Goal: Task Accomplishment & Management: Use online tool/utility

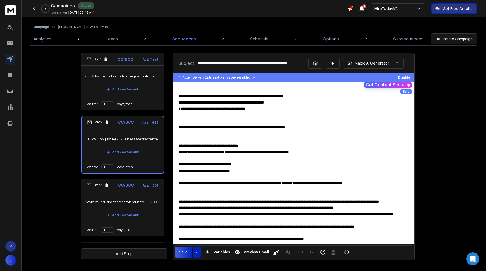
scroll to position [12, 0]
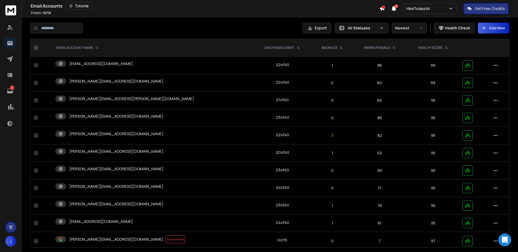
click at [316, 135] on p "3" at bounding box center [332, 135] width 33 height 5
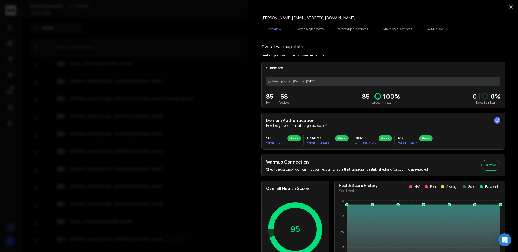
click at [308, 28] on button "Campaign Stats" at bounding box center [309, 29] width 35 height 12
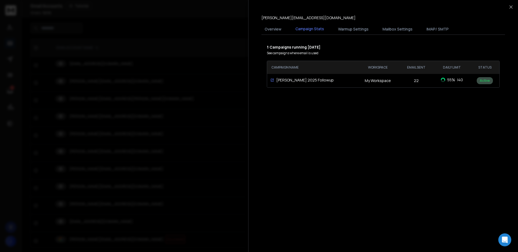
click at [356, 28] on button "Warmup Settings" at bounding box center [353, 29] width 37 height 12
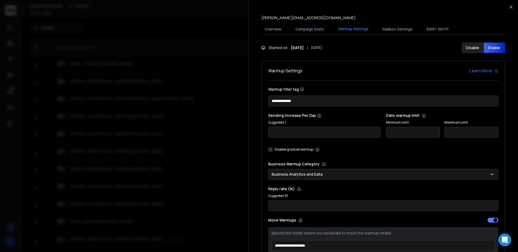
click at [403, 30] on button "Mailbox Settings" at bounding box center [397, 29] width 36 height 12
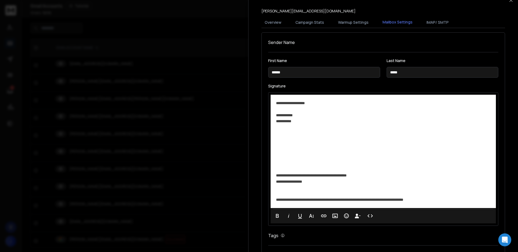
scroll to position [6, 0]
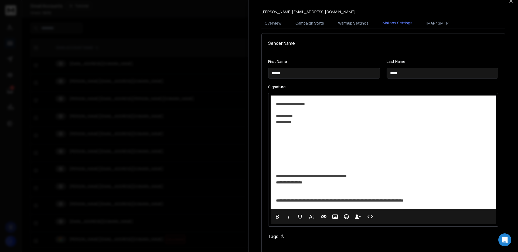
click at [436, 25] on button "IMAP/ SMTP" at bounding box center [437, 23] width 29 height 12
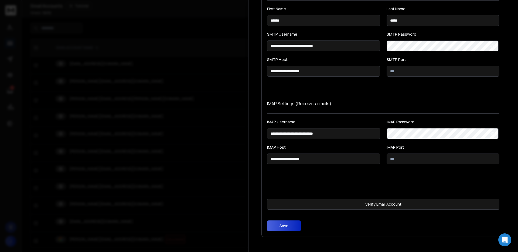
scroll to position [0, 0]
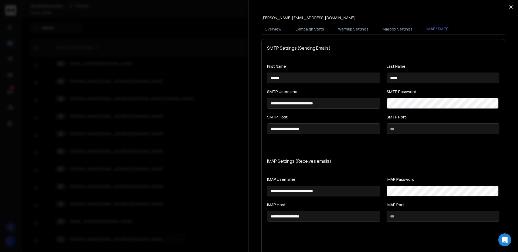
click at [510, 7] on icon "button" at bounding box center [511, 7] width 3 height 3
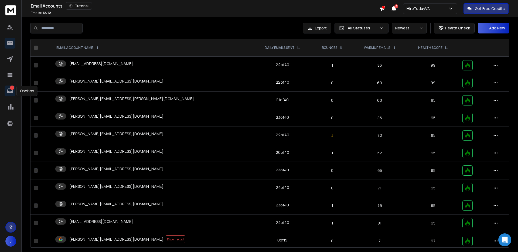
click at [10, 90] on icon at bounding box center [10, 91] width 6 height 6
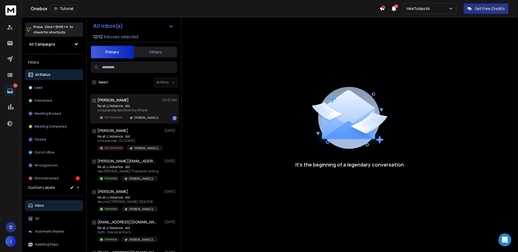
click at [106, 110] on p "Unsubscribe Sent from my iPhone" at bounding box center [129, 110] width 65 height 4
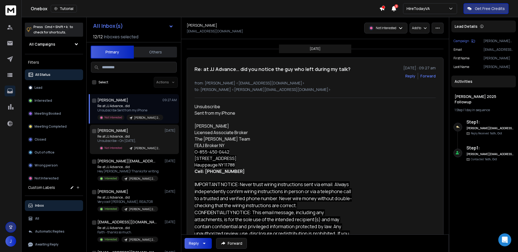
click at [94, 131] on button "button" at bounding box center [94, 131] width 4 height 4
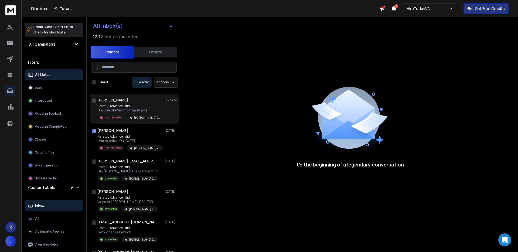
click at [94, 100] on button "button" at bounding box center [94, 101] width 4 height 4
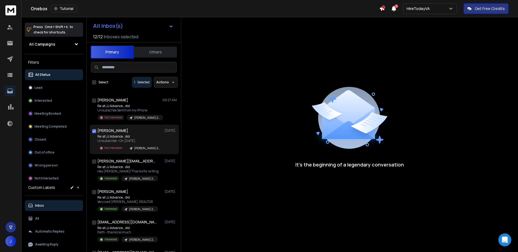
click at [95, 131] on button "button" at bounding box center [94, 131] width 4 height 4
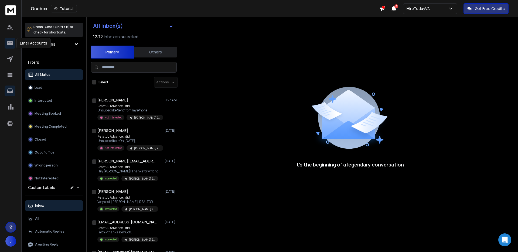
click at [10, 43] on icon at bounding box center [10, 43] width 6 height 6
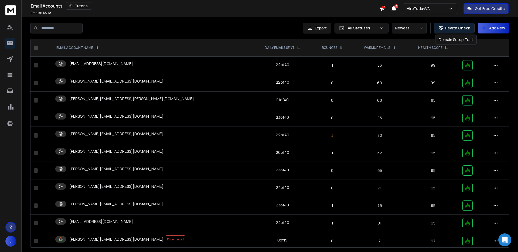
click at [446, 26] on div "Health Check" at bounding box center [455, 27] width 32 height 5
click at [444, 7] on div "HireTodayVA" at bounding box center [430, 8] width 47 height 5
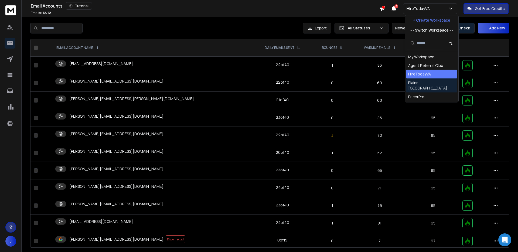
click at [422, 83] on div "Plains [GEOGRAPHIC_DATA]" at bounding box center [431, 85] width 47 height 11
